Goal: Task Accomplishment & Management: Manage account settings

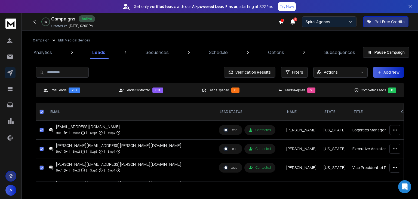
click at [319, 23] on p "Spiral Agency" at bounding box center [318, 21] width 27 height 5
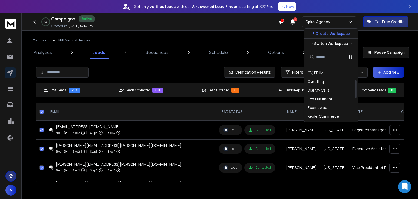
drag, startPoint x: 355, startPoint y: 76, endPoint x: 355, endPoint y: 90, distance: 13.9
click at [355, 90] on div at bounding box center [356, 89] width 2 height 18
click at [317, 79] on div "Cynethiq" at bounding box center [315, 79] width 16 height 5
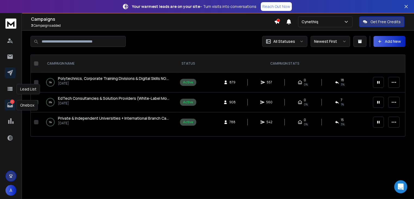
click at [10, 107] on icon at bounding box center [10, 104] width 7 height 7
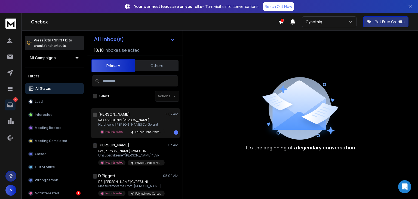
click at [147, 121] on p "Re: CVRES UNI x [PERSON_NAME]" at bounding box center [130, 120] width 65 height 4
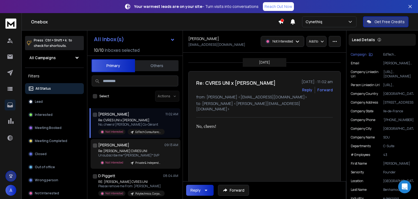
click at [156, 153] on p "Unsubscribe me *[PERSON_NAME]* SVP" at bounding box center [130, 155] width 65 height 4
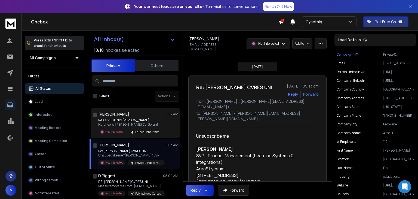
click at [153, 115] on div "William BENHAMOU 11:02 AM" at bounding box center [138, 113] width 80 height 5
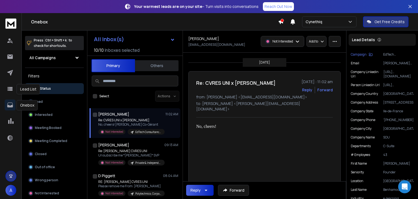
click at [8, 79] on div at bounding box center [11, 73] width 13 height 13
click at [8, 76] on link at bounding box center [10, 72] width 11 height 11
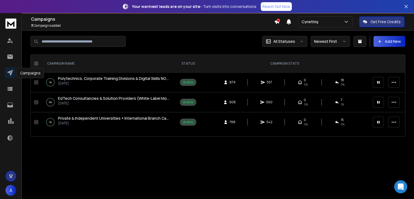
click at [100, 81] on p "15 days ago" at bounding box center [114, 83] width 113 height 4
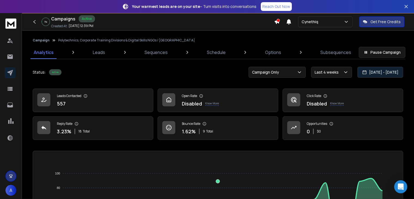
click at [365, 72] on button "13 Aug 2025 - 10 Sep 2025" at bounding box center [380, 72] width 46 height 11
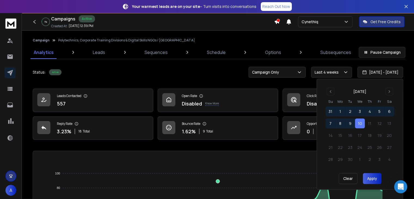
click at [339, 110] on button "1" at bounding box center [340, 111] width 10 height 10
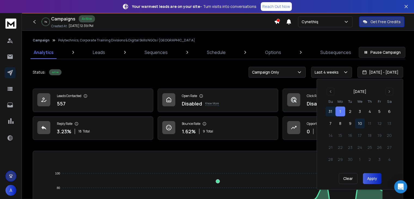
click at [339, 111] on button "1" at bounding box center [340, 111] width 10 height 10
click at [330, 124] on button "7" at bounding box center [330, 123] width 10 height 10
click at [376, 178] on button "Apply" at bounding box center [372, 178] width 18 height 11
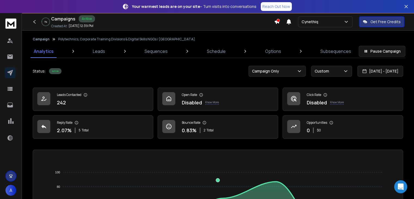
scroll to position [165, 0]
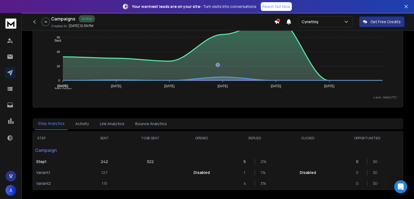
drag, startPoint x: 329, startPoint y: 118, endPoint x: 326, endPoint y: 117, distance: 3.6
click at [330, 118] on div "Step Analytics Activity Link Analytics Bounce Analytics" at bounding box center [218, 123] width 370 height 11
click at [33, 20] on icon at bounding box center [34, 21] width 5 height 5
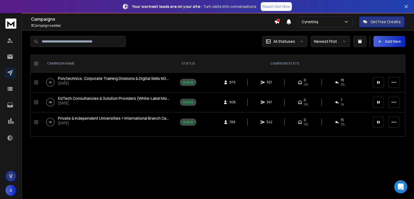
click at [107, 99] on span "EdTech Consultancies & Solution Providers (White-Label Model) / EU" at bounding box center [120, 97] width 124 height 5
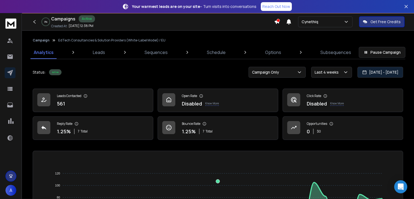
click at [371, 73] on button "13 Aug 2025 - 10 Sep 2025" at bounding box center [380, 72] width 46 height 11
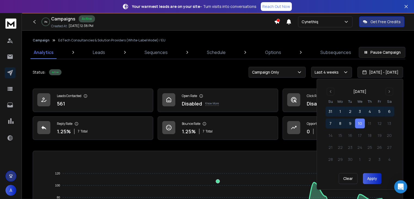
click at [339, 110] on button "1" at bounding box center [340, 111] width 10 height 10
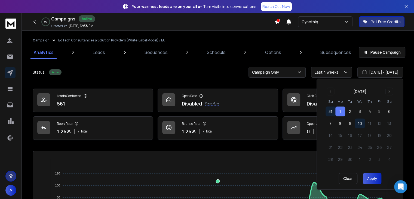
click at [339, 111] on button "1" at bounding box center [340, 111] width 10 height 10
click at [334, 121] on button "7" at bounding box center [330, 123] width 10 height 10
click at [368, 177] on button "Apply" at bounding box center [372, 178] width 18 height 11
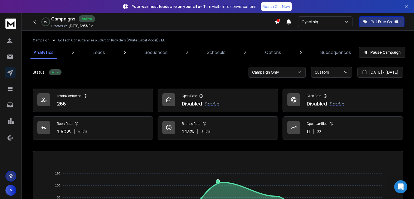
click at [38, 22] on button at bounding box center [34, 21] width 7 height 11
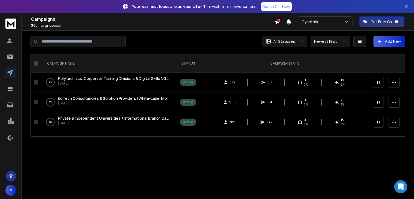
click at [35, 23] on p "3 Campaigns added" at bounding box center [152, 25] width 243 height 4
click at [131, 116] on span "Private & Independent Universities + International Branch Campuses / EU" at bounding box center [141, 117] width 166 height 5
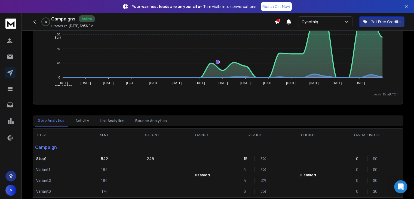
scroll to position [175, 0]
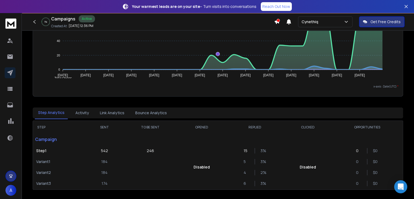
click at [344, 104] on div "Leads Contacted 542 Open Rate Disabled Know More Click Rate Disabled Know More …" at bounding box center [218, 52] width 370 height 279
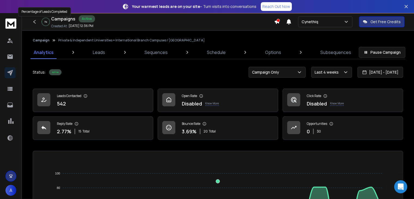
click at [39, 22] on div "1 % Campaigns Active Created At: Aug 26, 2025, 12:36 PM" at bounding box center [63, 21] width 64 height 13
click at [33, 21] on icon at bounding box center [34, 21] width 5 height 5
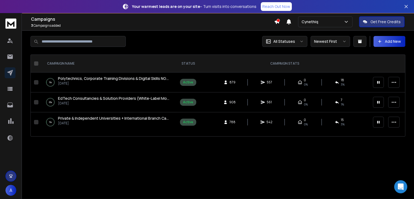
click at [131, 97] on span "EdTech Consultancies & Solution Providers (White-Label Model) / EU" at bounding box center [120, 97] width 124 height 5
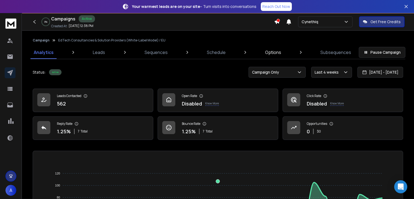
click at [269, 51] on p "Options" at bounding box center [273, 52] width 16 height 7
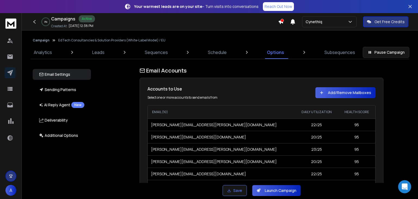
click at [392, 104] on div "Email Accounts Accounts to Use Select one or more accounts to send emails from …" at bounding box center [265, 125] width 330 height 116
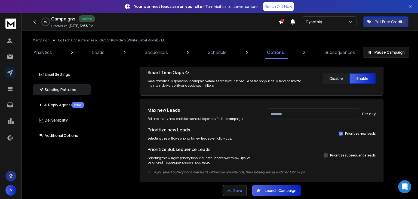
scroll to position [316, 0]
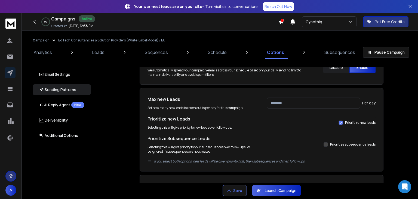
click at [360, 121] on label "Prioritize new leads" at bounding box center [360, 122] width 30 height 4
click at [343, 121] on button "Prioritize new leads" at bounding box center [340, 122] width 4 height 4
click at [226, 193] on button "Save" at bounding box center [235, 190] width 24 height 11
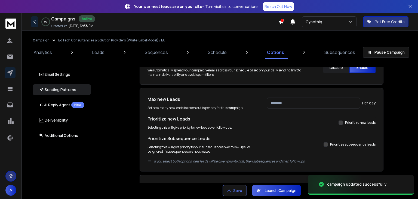
click at [35, 21] on icon at bounding box center [34, 21] width 5 height 5
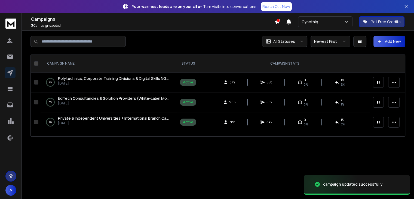
click at [108, 74] on td "1 % Polytechnics, Corporate Training Divisions & Digital Skills NGOs / EU 15 da…" at bounding box center [109, 82] width 136 height 20
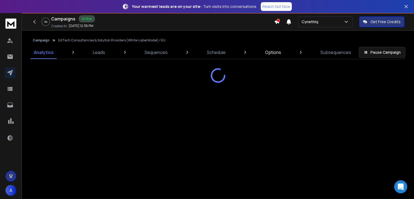
click at [269, 55] on link "Options" at bounding box center [273, 52] width 23 height 13
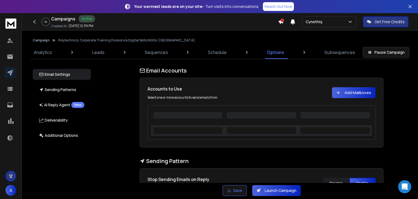
click at [396, 94] on div "Email Accounts Accounts to Use Select one or more accounts to send emails from …" at bounding box center [265, 125] width 330 height 116
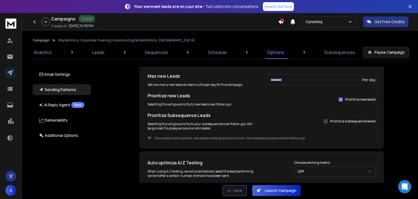
scroll to position [348, 0]
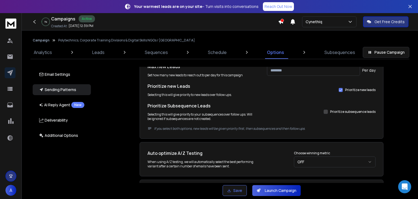
click at [360, 86] on div "Prioritize new leads" at bounding box center [321, 89] width 109 height 11
click at [359, 89] on label "Prioritize new leads" at bounding box center [360, 90] width 30 height 4
click at [343, 89] on button "Prioritize new leads" at bounding box center [340, 90] width 4 height 4
click at [234, 192] on button "Save" at bounding box center [235, 190] width 24 height 11
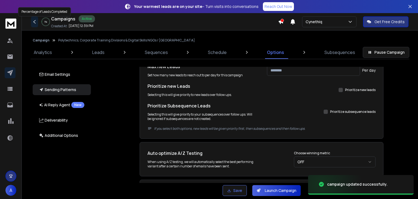
click at [36, 22] on icon at bounding box center [34, 21] width 5 height 5
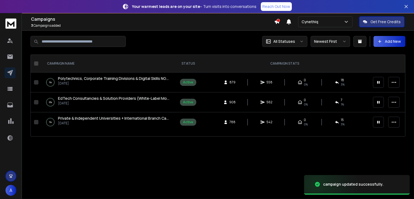
click at [95, 119] on span "Private & Independent Universities + International Branch Campuses / EU" at bounding box center [141, 117] width 166 height 5
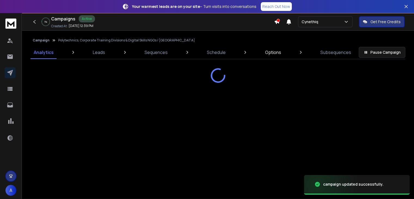
click at [283, 50] on link "Options" at bounding box center [273, 52] width 23 height 13
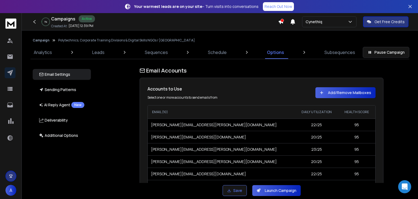
click at [399, 88] on div "Email Accounts Accounts to Use Select one or more accounts to send emails from …" at bounding box center [265, 125] width 330 height 116
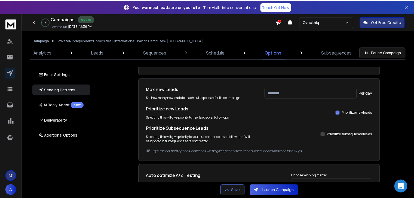
scroll to position [326, 0]
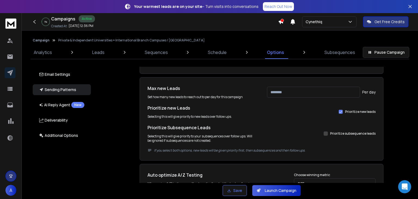
click at [360, 112] on label "Prioritize new leads" at bounding box center [360, 111] width 30 height 4
click at [343, 112] on button "Prioritize new leads" at bounding box center [340, 111] width 4 height 4
click at [239, 190] on button "Save" at bounding box center [235, 190] width 24 height 11
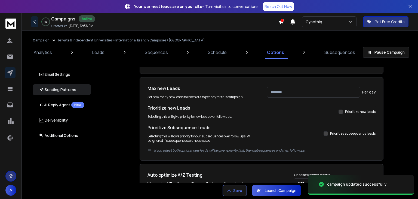
click at [33, 24] on icon at bounding box center [34, 21] width 5 height 5
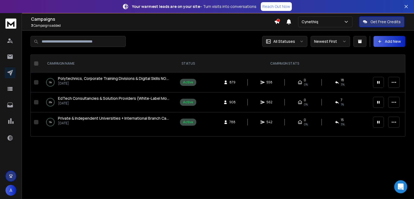
click at [111, 121] on p "15 days ago" at bounding box center [114, 123] width 113 height 4
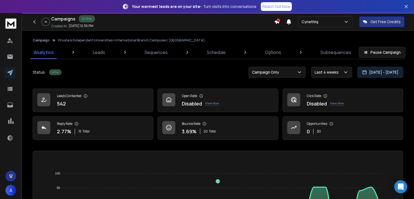
click at [357, 72] on button "13 Aug 2025 - 10 Sep 2025" at bounding box center [380, 72] width 46 height 11
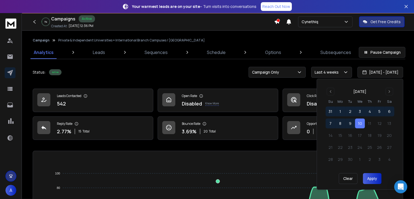
click at [339, 110] on button "1" at bounding box center [340, 111] width 10 height 10
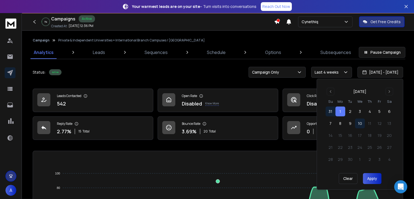
click at [339, 110] on button "1" at bounding box center [340, 111] width 10 height 10
click at [332, 121] on button "7" at bounding box center [330, 123] width 10 height 10
click at [366, 180] on button "Apply" at bounding box center [372, 178] width 18 height 11
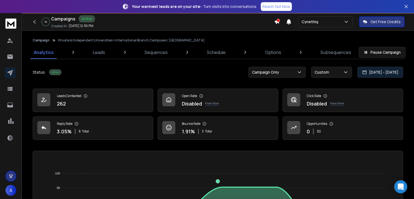
click at [369, 75] on button "01 Sep 2025 - 07 Sep 2025" at bounding box center [380, 72] width 46 height 11
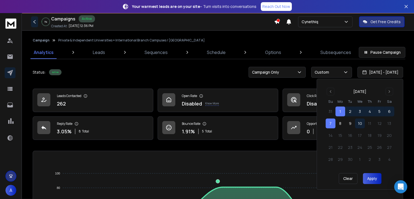
click at [36, 23] on icon at bounding box center [34, 21] width 5 height 5
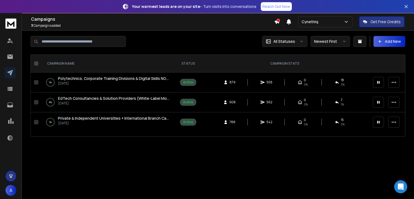
click at [133, 95] on td "0 % EdTech Consultancies & Solution Providers (White-Label Model) / EU 15 days …" at bounding box center [109, 102] width 136 height 20
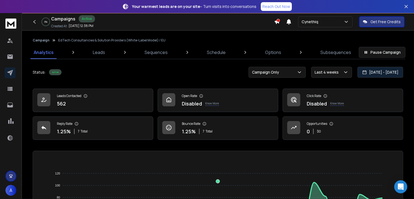
click at [371, 70] on button "13 Aug 2025 - 10 Sep 2025" at bounding box center [380, 72] width 46 height 11
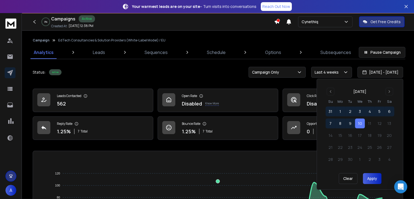
click at [341, 112] on button "1" at bounding box center [340, 111] width 10 height 10
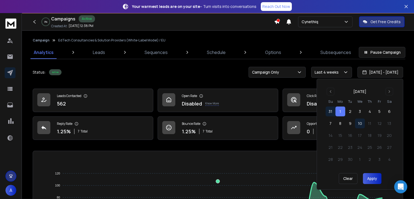
click at [341, 112] on button "1" at bounding box center [340, 111] width 10 height 10
click at [332, 123] on button "7" at bounding box center [330, 123] width 10 height 10
click at [372, 183] on button "Apply" at bounding box center [372, 178] width 18 height 11
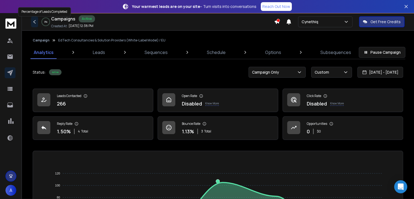
click at [34, 21] on icon at bounding box center [34, 21] width 5 height 5
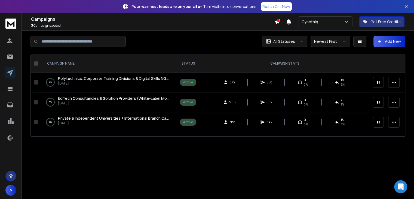
click at [128, 79] on span "Polytechnics, Corporate Training Divisions & Digital Skills NGOs / EU" at bounding box center [136, 78] width 157 height 5
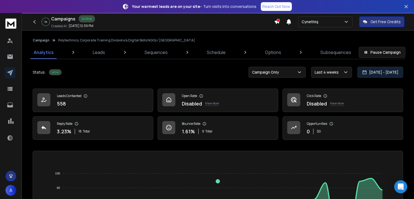
click at [368, 76] on button "13 Aug 2025 - 10 Sep 2025" at bounding box center [380, 72] width 46 height 11
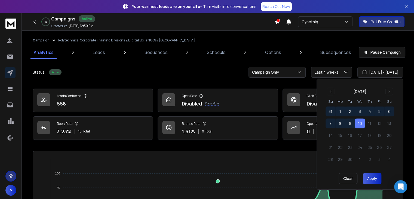
click at [337, 110] on button "1" at bounding box center [340, 111] width 10 height 10
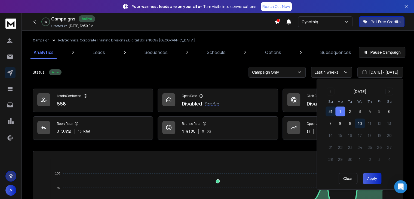
click at [341, 112] on button "1" at bounding box center [340, 111] width 10 height 10
click at [330, 124] on button "7" at bounding box center [330, 123] width 10 height 10
click at [372, 179] on button "Apply" at bounding box center [372, 178] width 18 height 11
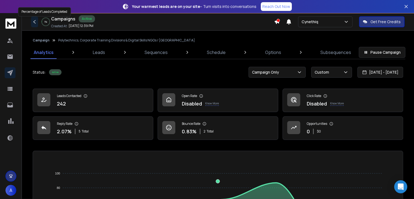
click at [35, 21] on icon at bounding box center [34, 21] width 5 height 5
click at [35, 23] on icon at bounding box center [34, 21] width 5 height 5
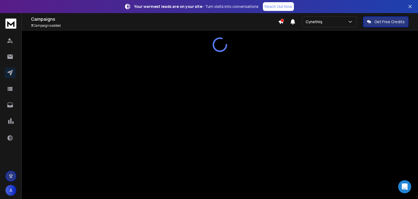
click at [11, 29] on div at bounding box center [11, 81] width 13 height 126
